Goal: Communication & Community: Answer question/provide support

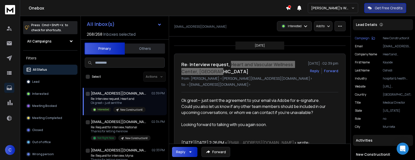
scroll to position [335, 0]
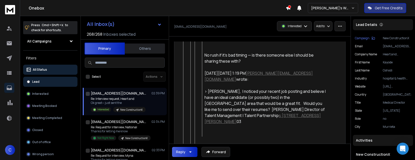
click at [47, 82] on button "Lead" at bounding box center [50, 82] width 54 height 10
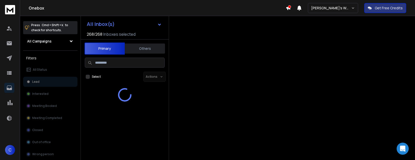
scroll to position [0, 0]
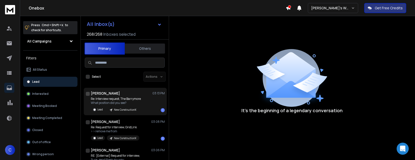
click at [105, 100] on p "Re: Interview request, The Barrymore" at bounding box center [116, 99] width 50 height 4
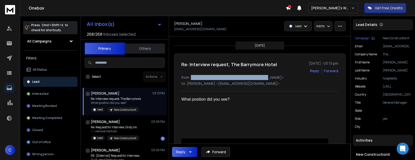
drag, startPoint x: 260, startPoint y: 77, endPoint x: 192, endPoint y: 77, distance: 68.7
click at [192, 77] on p "from: [PERSON_NAME] <[EMAIL_ADDRESS][DOMAIN_NAME]>" at bounding box center [260, 77] width 157 height 5
copy p "[PERSON_NAME] <[EMAIL_ADDRESS][DOMAIN_NAME]"
click at [314, 72] on button "Reply" at bounding box center [315, 70] width 10 height 5
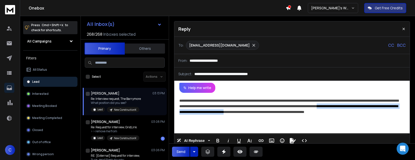
drag, startPoint x: 336, startPoint y: 113, endPoint x: 178, endPoint y: 110, distance: 158.1
click at [177, 110] on div "**********" at bounding box center [292, 113] width 236 height 41
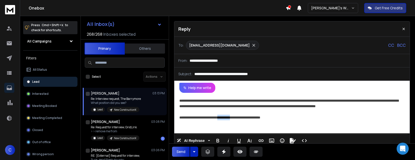
drag, startPoint x: 235, startPoint y: 117, endPoint x: 228, endPoint y: 117, distance: 7.1
click at [222, 118] on div "**********" at bounding box center [292, 118] width 224 height 6
click at [271, 118] on div "**********" at bounding box center [292, 118] width 224 height 6
drag, startPoint x: 271, startPoint y: 118, endPoint x: 258, endPoint y: 118, distance: 13.1
click at [257, 118] on div "**********" at bounding box center [292, 118] width 224 height 6
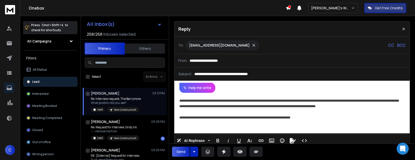
click at [179, 153] on button "Send" at bounding box center [181, 152] width 18 height 10
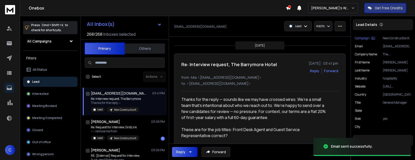
click at [302, 25] on div "Lead" at bounding box center [298, 26] width 27 height 10
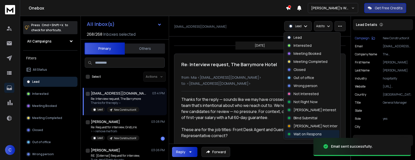
click at [300, 133] on p "Wait on Respons" at bounding box center [308, 134] width 28 height 5
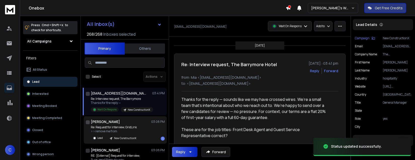
drag, startPoint x: 112, startPoint y: 129, endPoint x: 117, endPoint y: 142, distance: 13.4
click at [112, 129] on p "Re: Request for interview, GridLink" at bounding box center [115, 127] width 49 height 4
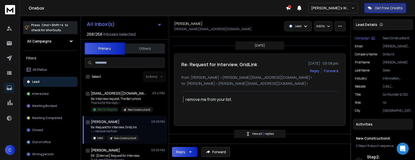
click at [315, 72] on button "Reply" at bounding box center [315, 70] width 10 height 5
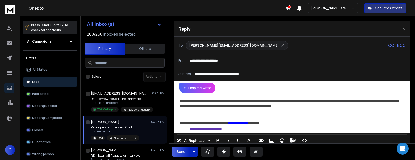
click at [182, 152] on button "Send" at bounding box center [181, 152] width 18 height 10
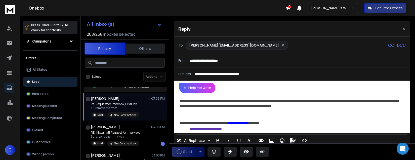
scroll to position [23, 0]
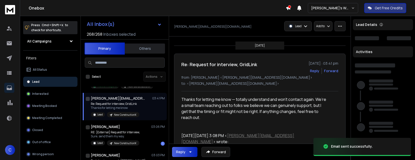
click at [304, 26] on icon at bounding box center [306, 26] width 4 height 4
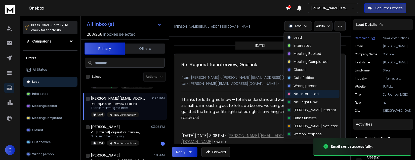
click at [302, 92] on p "Not Interested" at bounding box center [306, 93] width 25 height 5
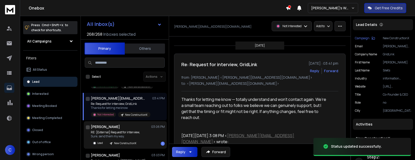
click at [116, 137] on p "Sure, send them my way." at bounding box center [115, 136] width 49 height 4
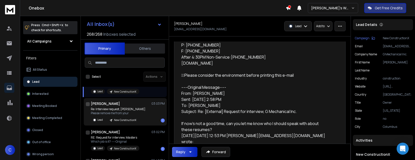
scroll to position [76, 0]
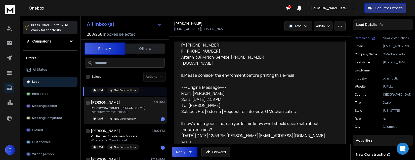
click at [135, 114] on div "Re: Interview request, [PERSON_NAME] Please remove me from your Lead New Constr…" at bounding box center [118, 113] width 55 height 15
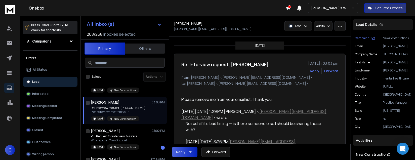
click at [315, 70] on button "Reply" at bounding box center [315, 70] width 10 height 5
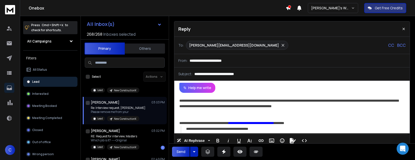
click at [179, 151] on button "Send" at bounding box center [181, 152] width 18 height 10
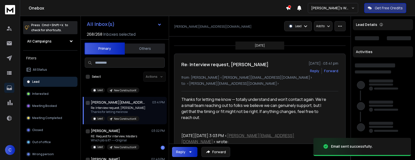
click at [302, 27] on div "Lead" at bounding box center [298, 26] width 27 height 10
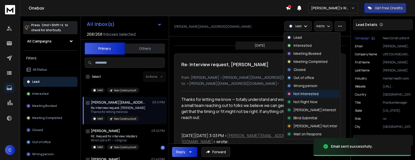
click at [305, 94] on p "Not Interested" at bounding box center [306, 93] width 25 height 5
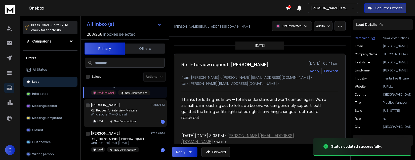
scroll to position [103, 0]
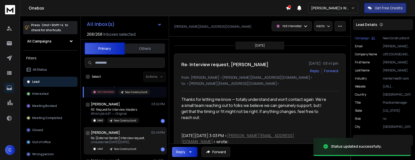
click at [135, 138] on p "Re: [External Sender] Interview request," at bounding box center [118, 138] width 54 height 4
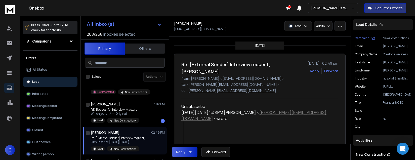
click at [314, 73] on button "Reply" at bounding box center [315, 70] width 10 height 5
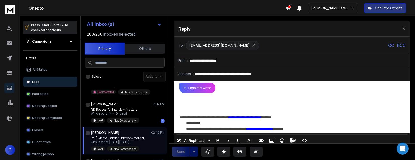
click at [217, 99] on div at bounding box center [293, 101] width 226 height 6
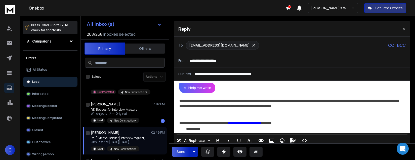
click at [180, 152] on button "Send" at bounding box center [181, 152] width 18 height 10
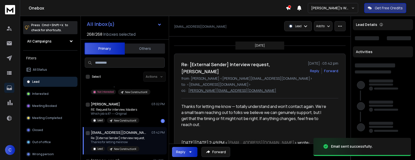
click at [297, 26] on p "Lead" at bounding box center [298, 26] width 7 height 4
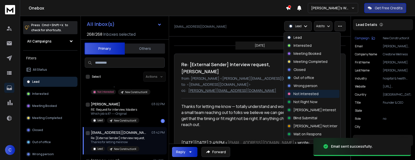
click at [306, 96] on p "Not Interested" at bounding box center [306, 93] width 25 height 5
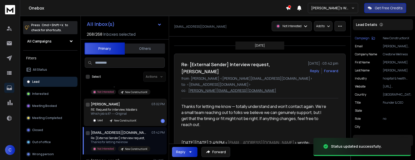
click at [133, 117] on div "RE: Request for interview, Masters Which job is it? -----Original Lead New Cons…" at bounding box center [115, 115] width 49 height 15
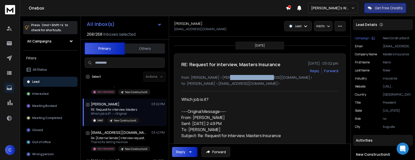
drag, startPoint x: 260, startPoint y: 77, endPoint x: 225, endPoint y: 78, distance: 34.2
click at [225, 78] on p "from: [PERSON_NAME] <[PERSON_NAME][EMAIL_ADDRESS][DOMAIN_NAME]>" at bounding box center [260, 77] width 157 height 5
copy p "[DOMAIN_NAME]"
click at [315, 71] on button "Reply" at bounding box center [315, 70] width 10 height 5
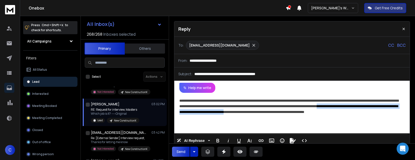
drag, startPoint x: 336, startPoint y: 112, endPoint x: 179, endPoint y: 112, distance: 157.1
click at [179, 111] on div "**********" at bounding box center [292, 113] width 236 height 41
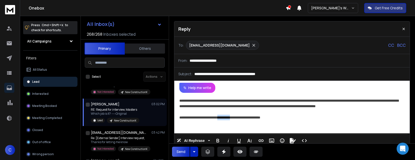
drag, startPoint x: 236, startPoint y: 117, endPoint x: 222, endPoint y: 118, distance: 13.9
click at [222, 118] on div "**********" at bounding box center [292, 118] width 224 height 6
drag, startPoint x: 296, startPoint y: 117, endPoint x: 282, endPoint y: 118, distance: 14.4
click at [282, 118] on div "**********" at bounding box center [292, 118] width 224 height 6
click at [183, 151] on button "Send" at bounding box center [181, 152] width 18 height 10
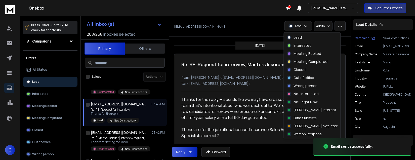
click at [297, 28] on div "Lead" at bounding box center [298, 26] width 27 height 10
click at [305, 136] on p "Wait on Respons" at bounding box center [308, 134] width 28 height 5
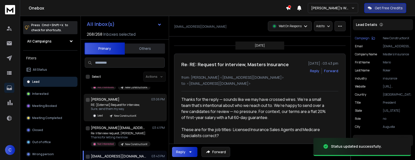
scroll to position [37, 0]
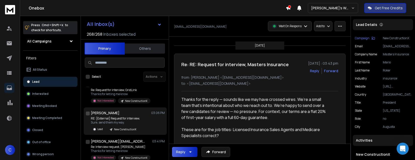
click at [133, 120] on p "RE: [External] Request for interview," at bounding box center [115, 119] width 49 height 4
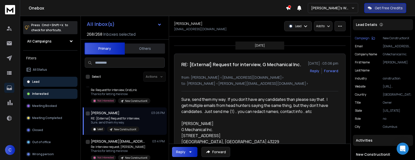
click at [30, 94] on span at bounding box center [28, 94] width 5 height 5
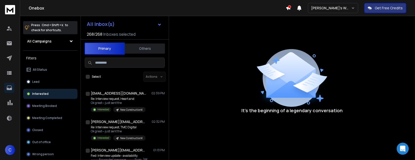
click at [51, 71] on button "All Status" at bounding box center [50, 70] width 54 height 10
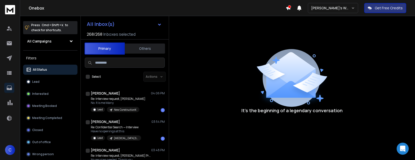
click at [112, 63] on input at bounding box center [125, 63] width 80 height 10
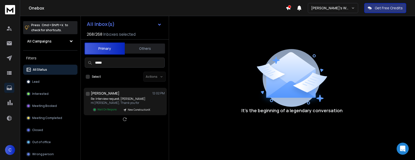
type input "*****"
click at [122, 98] on p "Re: Interview request, [PERSON_NAME]" at bounding box center [121, 99] width 60 height 4
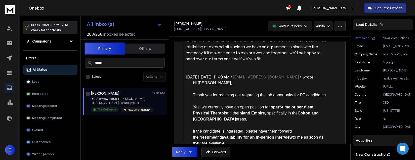
scroll to position [283, 0]
drag, startPoint x: 192, startPoint y: 113, endPoint x: 202, endPoint y: 114, distance: 10.4
drag, startPoint x: 241, startPoint y: 113, endPoint x: 248, endPoint y: 128, distance: 16.9
click at [246, 122] on div "Yes, we currently have an open position for a part-time or per diem Physical Th…" at bounding box center [260, 113] width 135 height 18
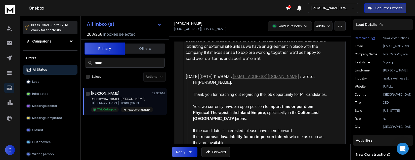
copy div "open position for a part-time or per diem Physical Therapist in the [GEOGRAPHIC…"
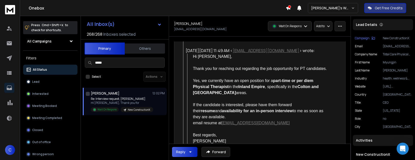
scroll to position [310, 0]
